Goal: Task Accomplishment & Management: Use online tool/utility

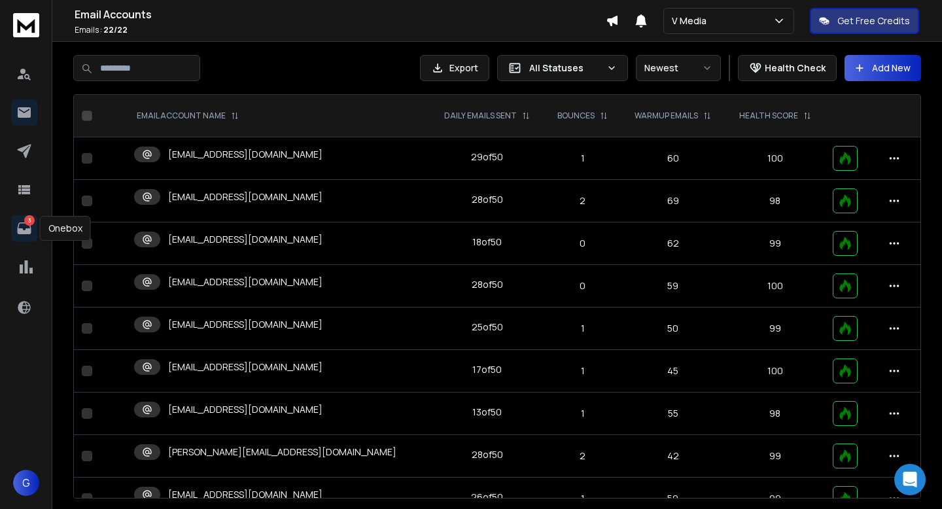
click at [12, 221] on link "3" at bounding box center [24, 228] width 26 height 26
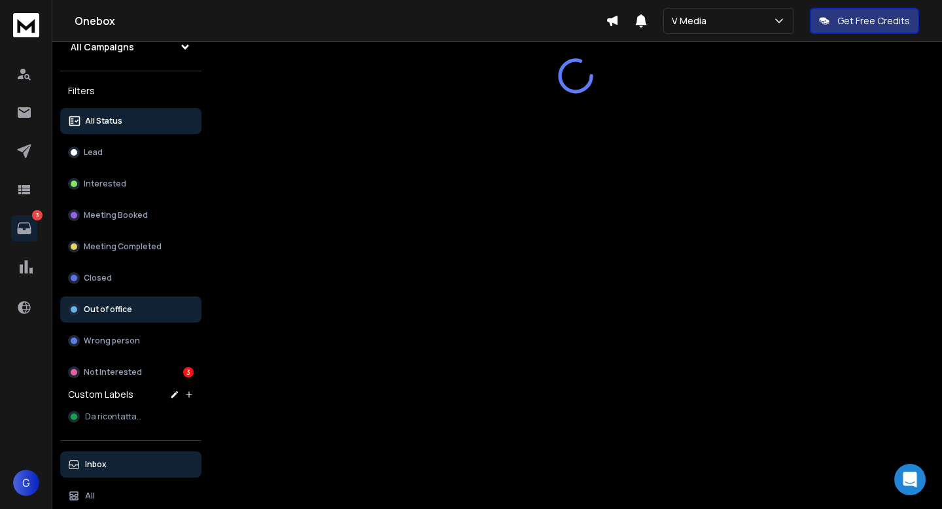
scroll to position [61, 0]
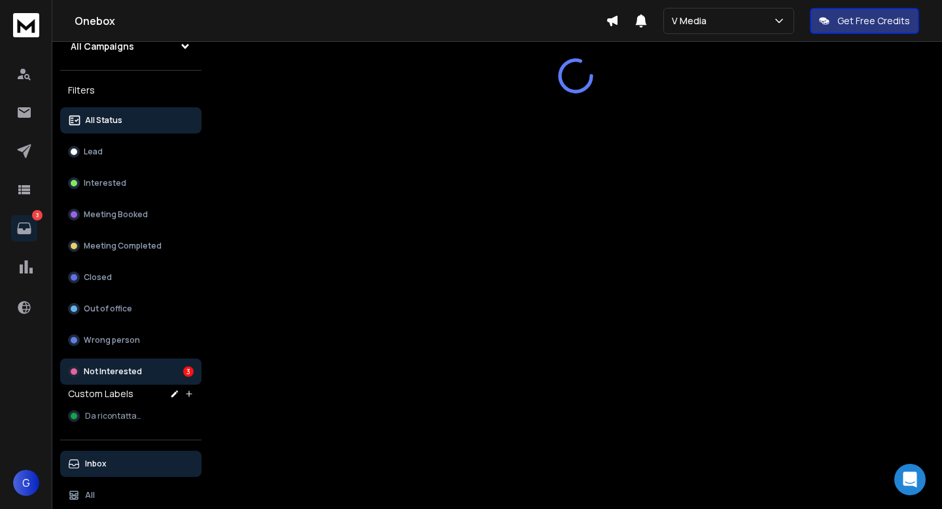
click at [95, 366] on p "Not Interested" at bounding box center [113, 371] width 58 height 10
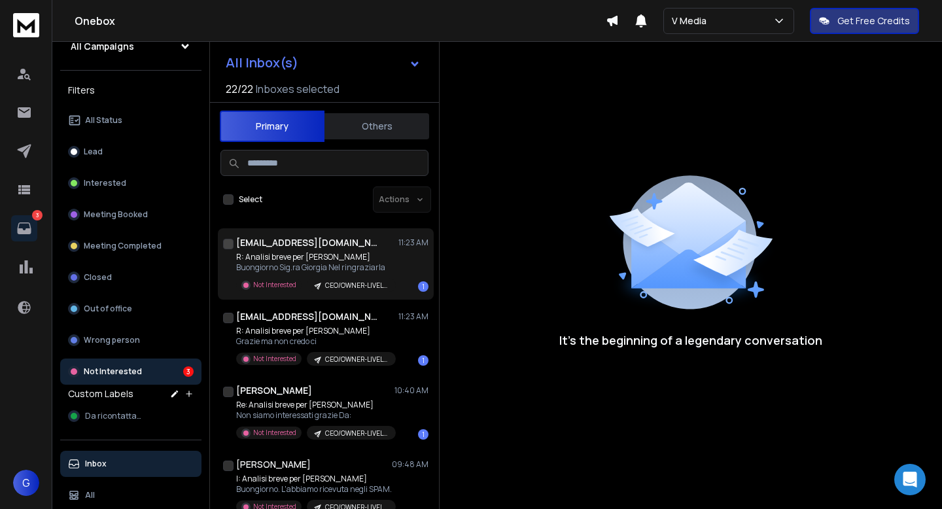
click at [389, 259] on p "R: Analisi breve per [PERSON_NAME]" at bounding box center [314, 257] width 157 height 10
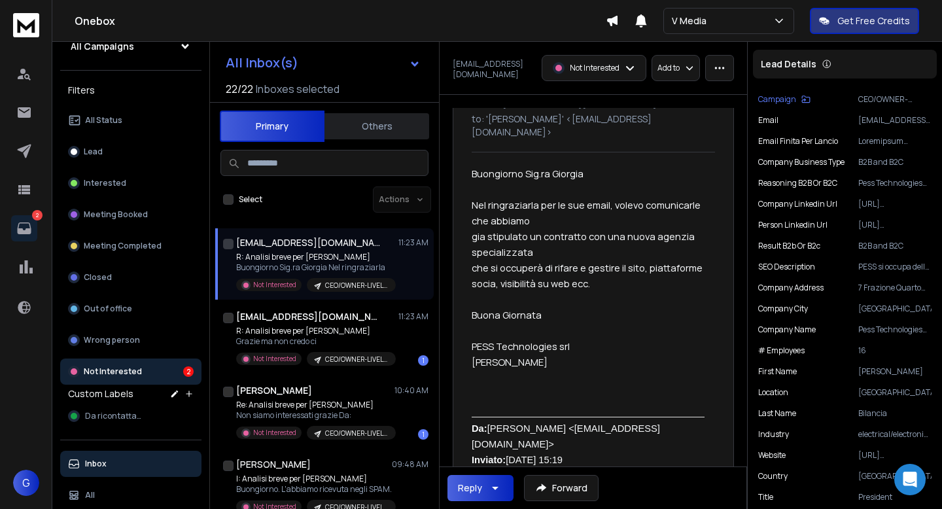
scroll to position [123, 0]
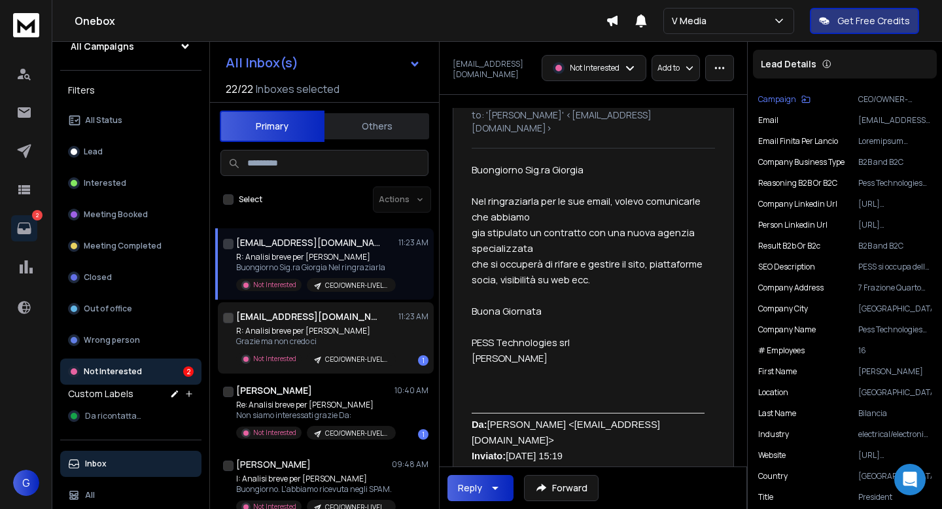
click at [385, 326] on p "R: Analisi breve per [PERSON_NAME]" at bounding box center [314, 331] width 157 height 10
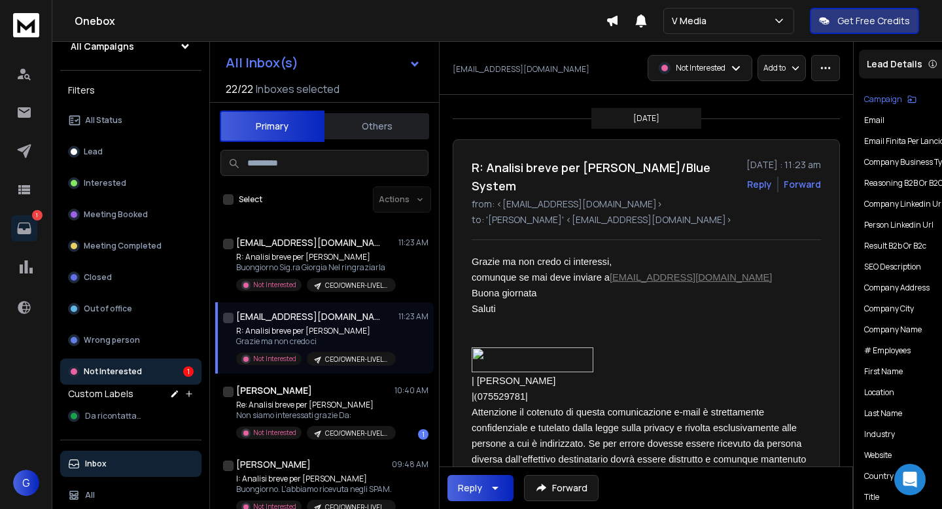
click at [398, 329] on div "R: Analisi breve per [PERSON_NAME] Grazie ma non credo ci Not Interested CEO/OW…" at bounding box center [332, 346] width 192 height 40
click at [694, 59] on div "Not Interested" at bounding box center [700, 68] width 103 height 25
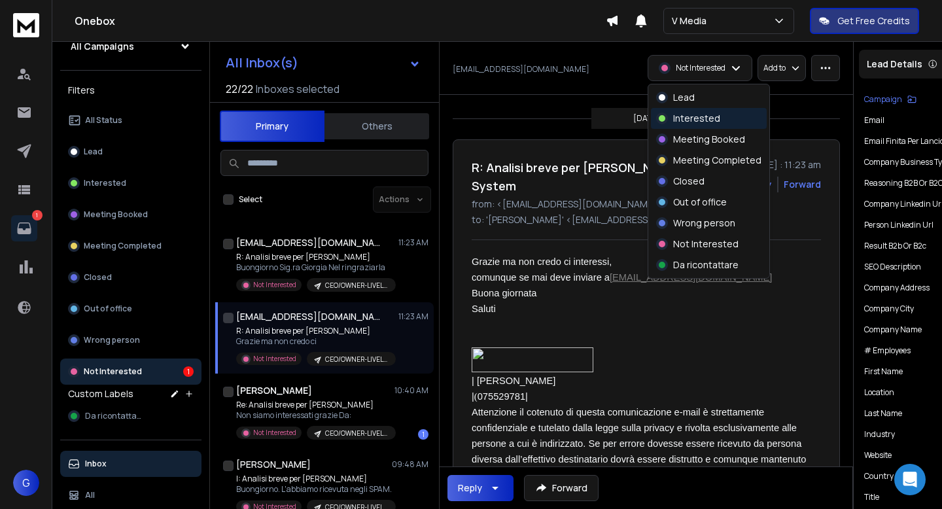
click at [699, 116] on p "Interested" at bounding box center [696, 118] width 47 height 13
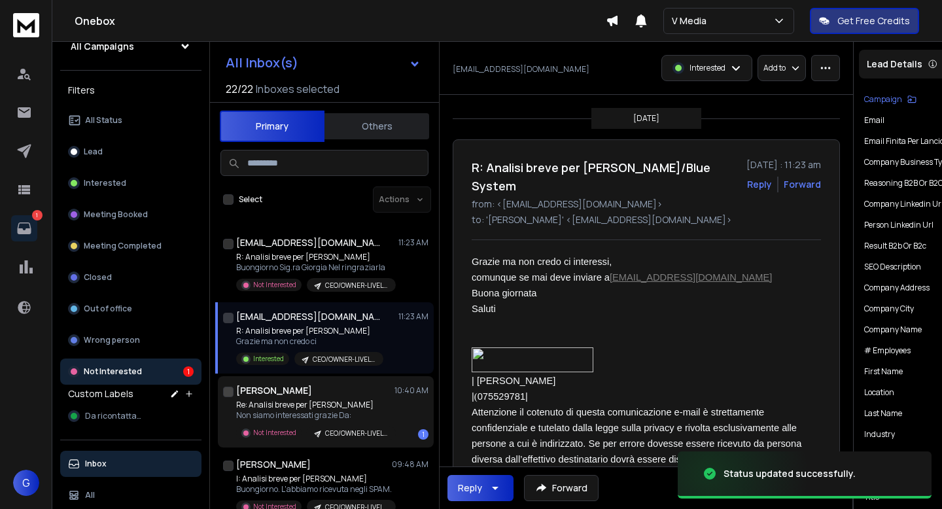
click at [382, 382] on div "[PERSON_NAME] 10:40 AM Re: Analisi breve per [PERSON_NAME] Non siamo interessat…" at bounding box center [326, 411] width 216 height 71
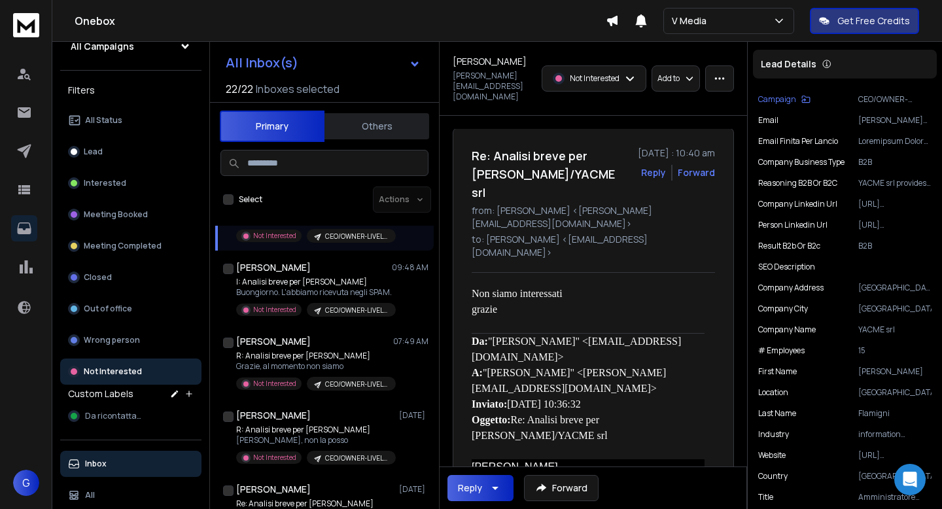
scroll to position [198, 0]
click at [337, 338] on div "[PERSON_NAME] 07:49 AM" at bounding box center [332, 340] width 192 height 13
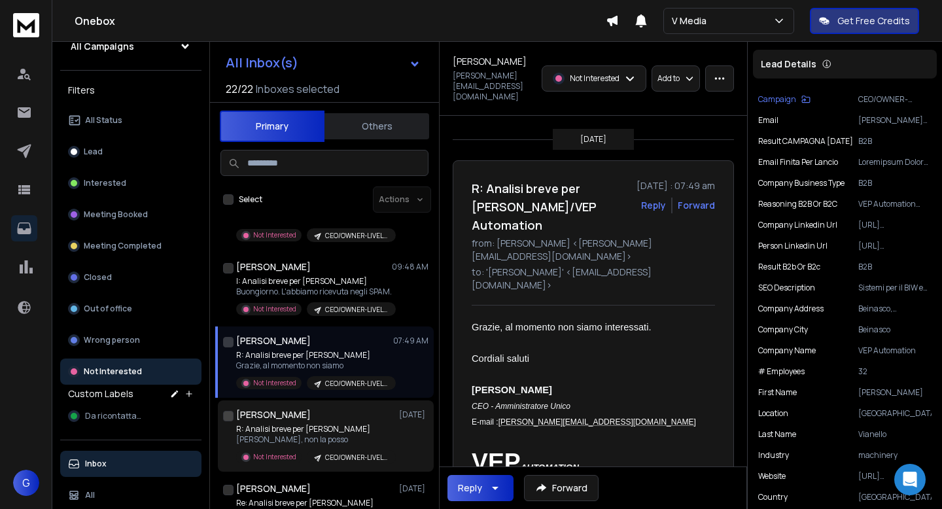
click at [347, 413] on div "[PERSON_NAME] [DATE]" at bounding box center [332, 414] width 192 height 13
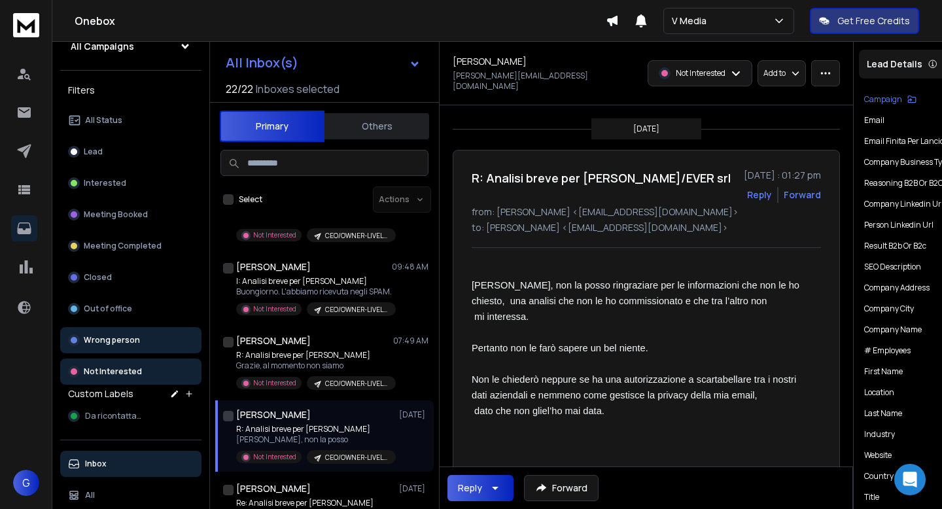
click at [168, 335] on button "Wrong person" at bounding box center [130, 340] width 141 height 26
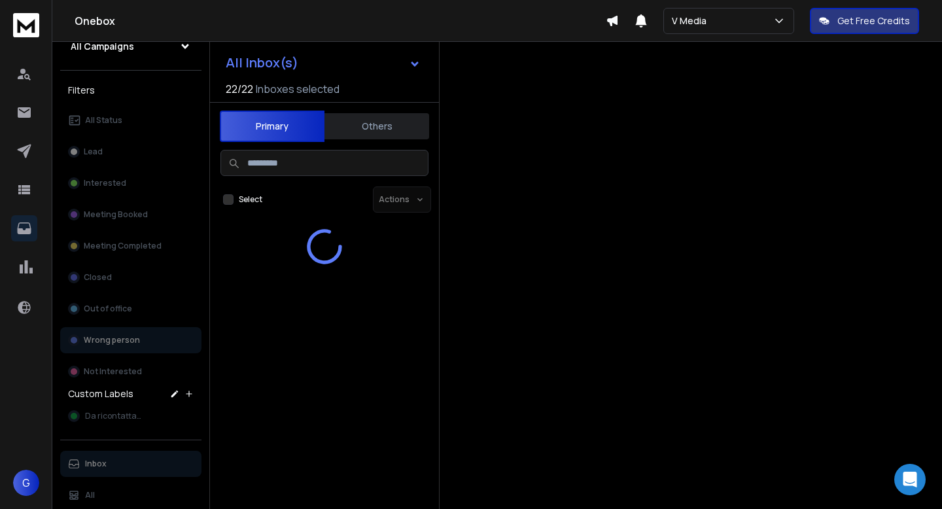
scroll to position [0, 0]
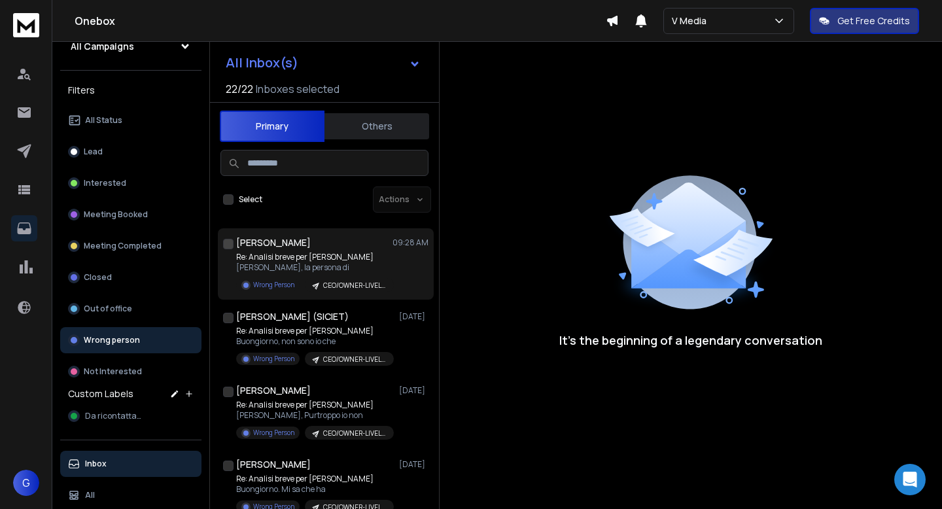
click at [333, 266] on p "[PERSON_NAME], la persona di" at bounding box center [314, 267] width 157 height 10
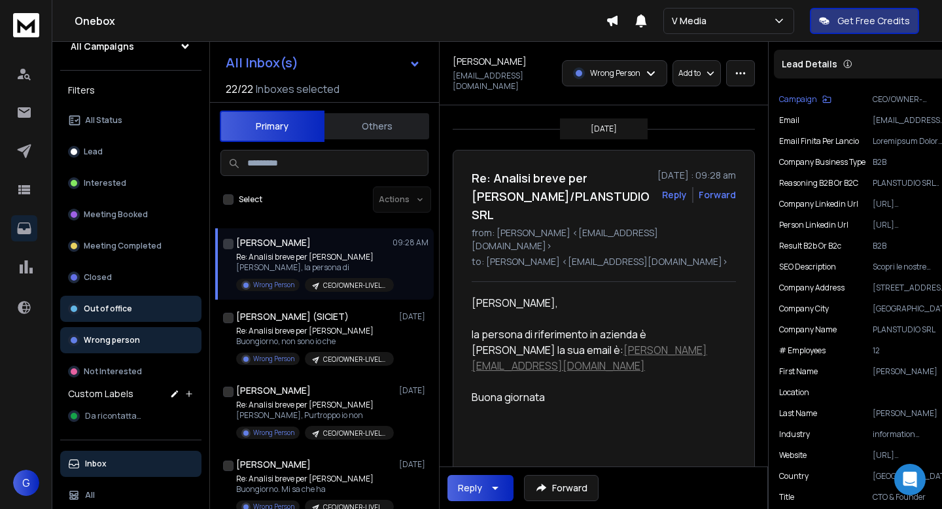
click at [138, 309] on button "Out of office" at bounding box center [130, 309] width 141 height 26
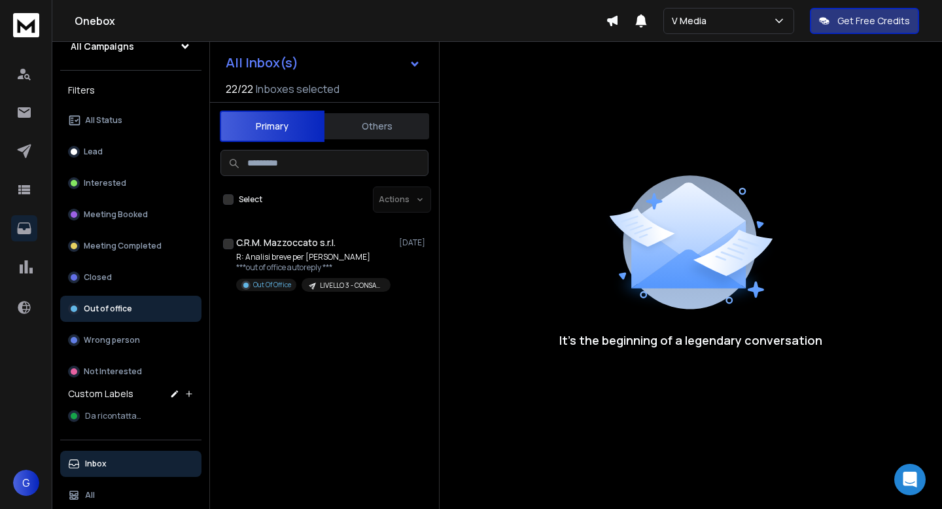
click at [382, 134] on button "Others" at bounding box center [377, 126] width 105 height 29
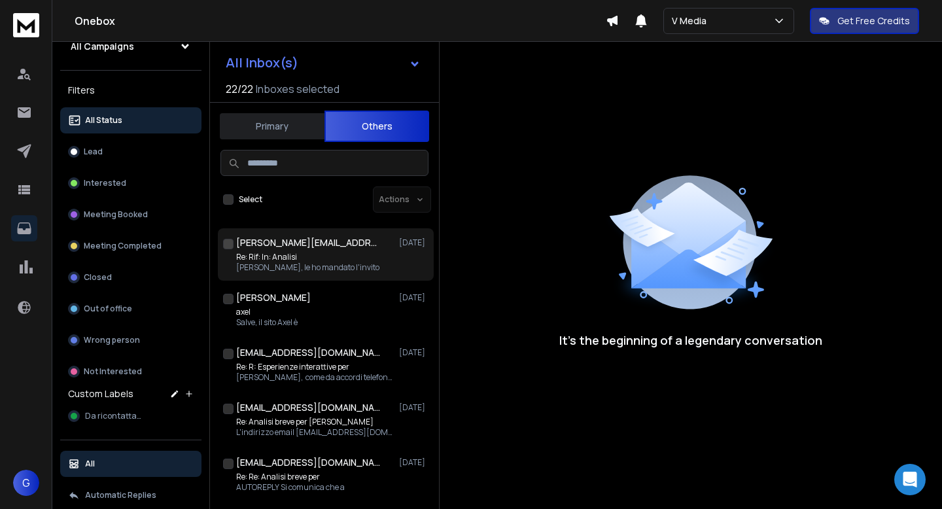
click at [348, 247] on div "[PERSON_NAME][EMAIL_ADDRESS][DOMAIN_NAME] [DATE]" at bounding box center [332, 242] width 192 height 13
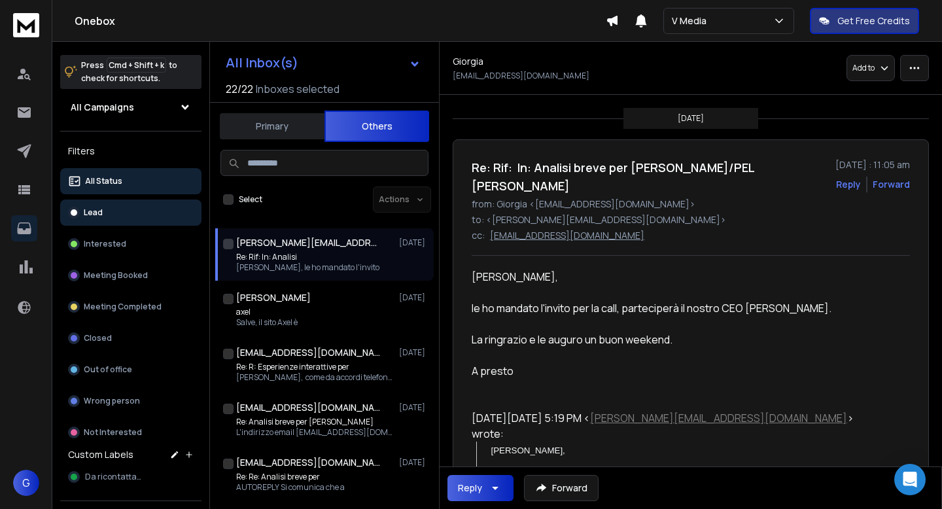
click at [122, 213] on button "Lead" at bounding box center [130, 213] width 141 height 26
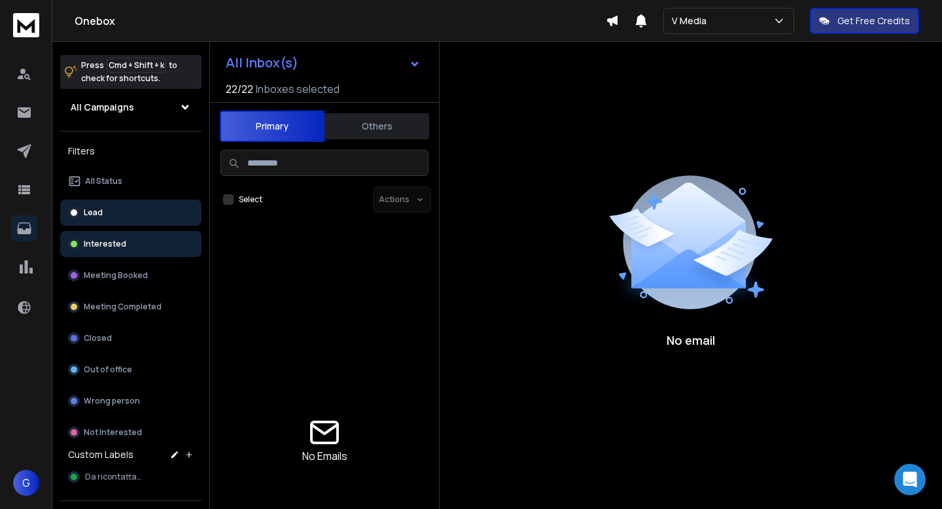
click at [122, 241] on p "Interested" at bounding box center [105, 244] width 43 height 10
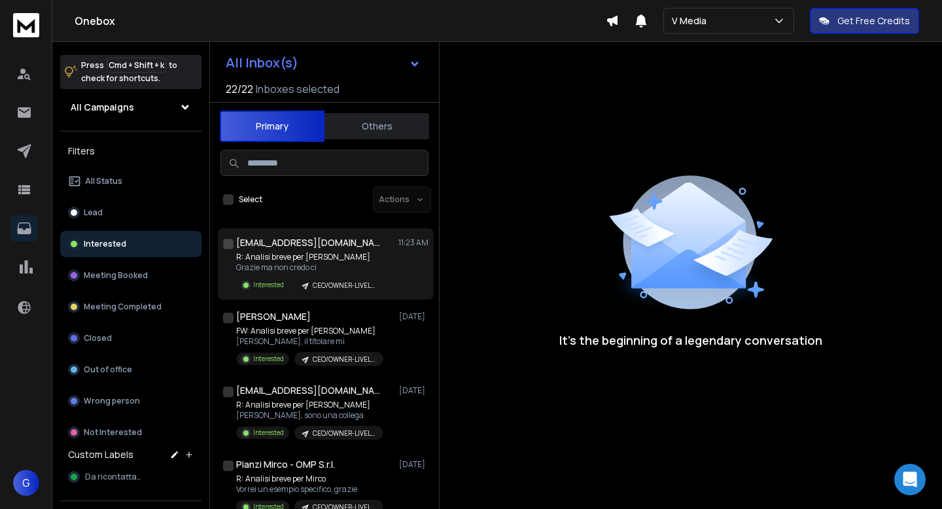
click at [400, 240] on p "11:23 AM" at bounding box center [414, 243] width 30 height 10
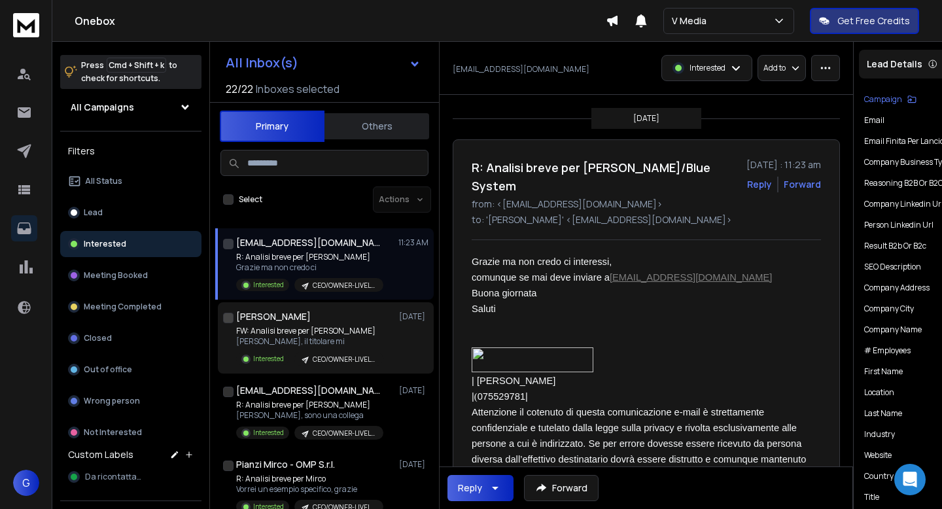
click at [380, 334] on p "FW: Analisi breve per [PERSON_NAME]" at bounding box center [309, 331] width 147 height 10
